Goal: Task Accomplishment & Management: Use online tool/utility

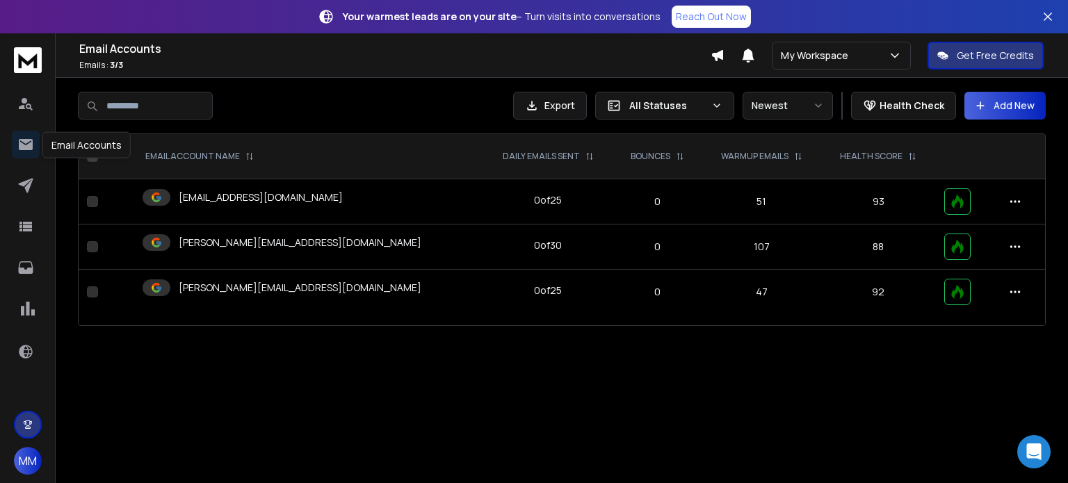
click at [22, 143] on icon at bounding box center [25, 144] width 17 height 17
click at [23, 186] on icon at bounding box center [25, 185] width 15 height 15
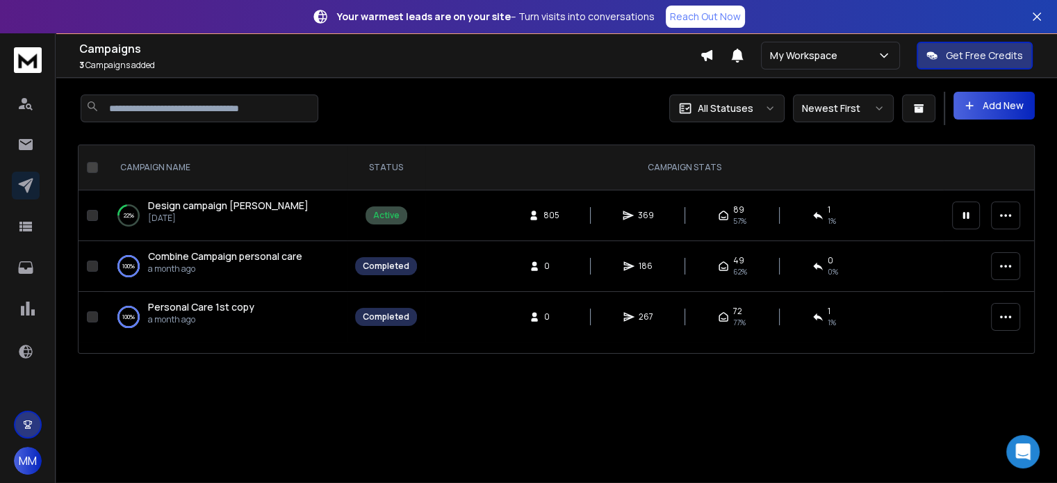
click at [170, 206] on span "Design campaign [PERSON_NAME]" at bounding box center [228, 205] width 161 height 13
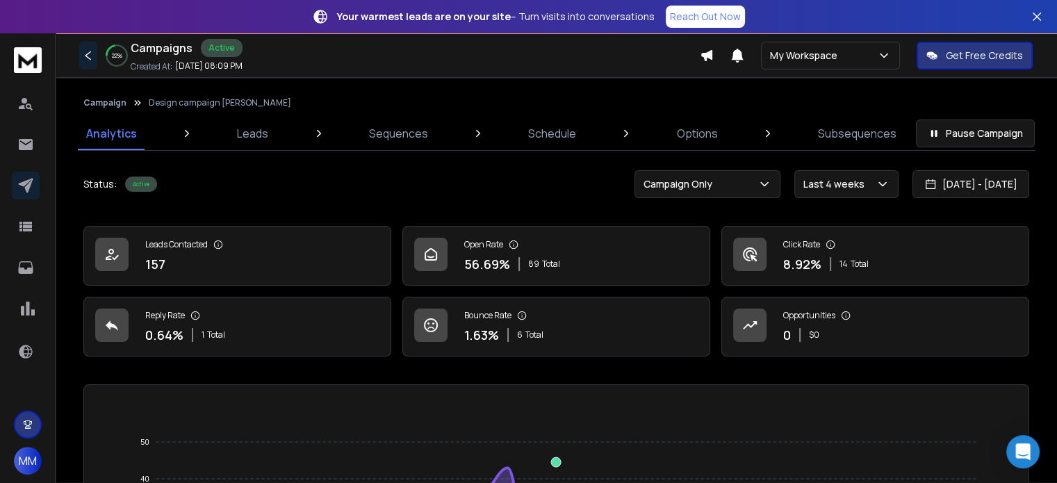
click at [87, 55] on icon at bounding box center [88, 55] width 13 height 13
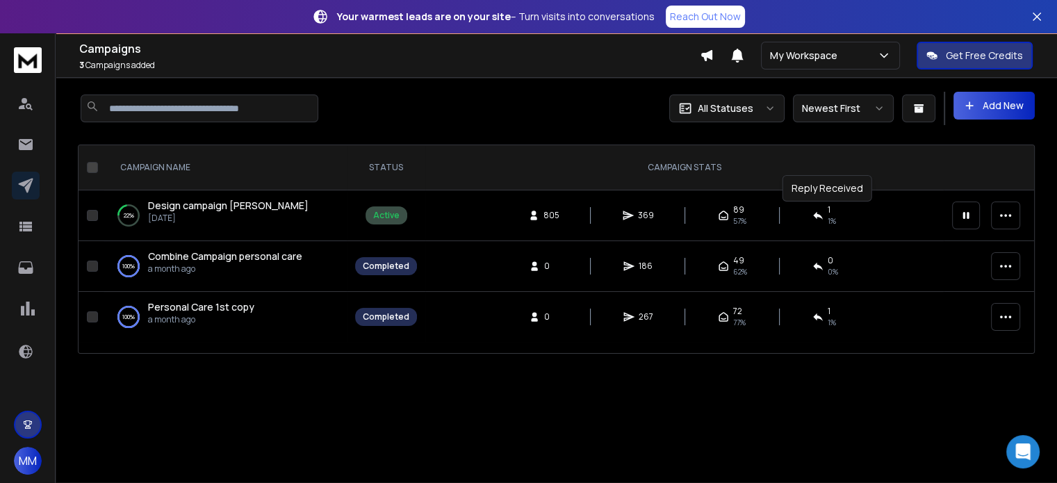
click at [828, 206] on span "1" at bounding box center [829, 209] width 3 height 11
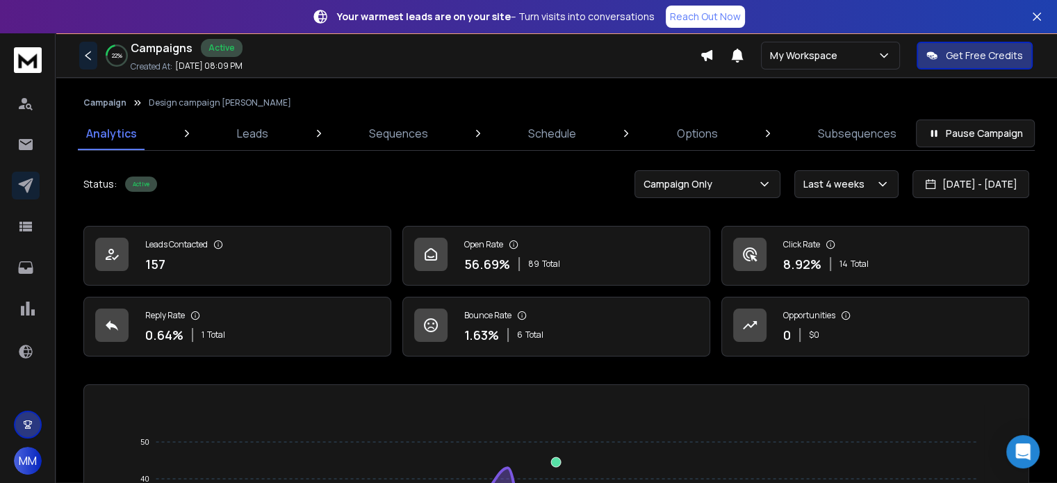
click at [86, 58] on icon at bounding box center [88, 55] width 13 height 13
